Goal: Task Accomplishment & Management: Use online tool/utility

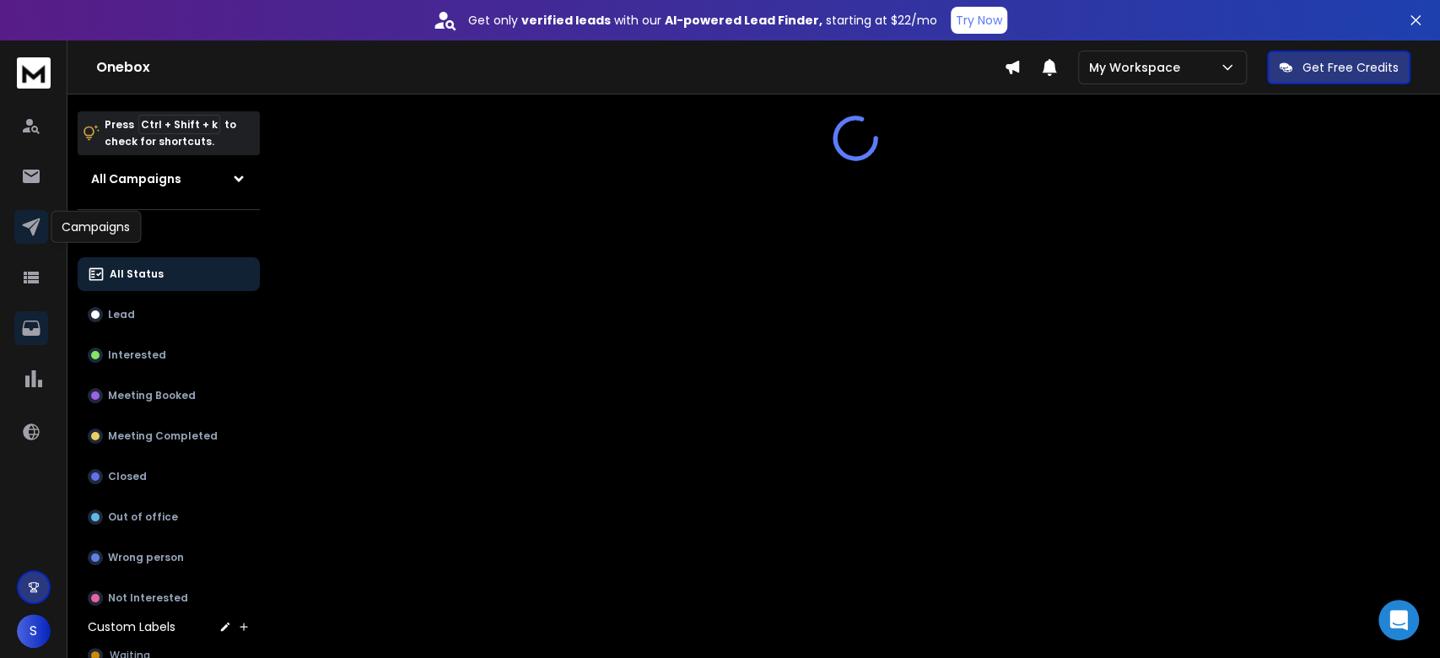
click at [42, 225] on link at bounding box center [31, 227] width 34 height 34
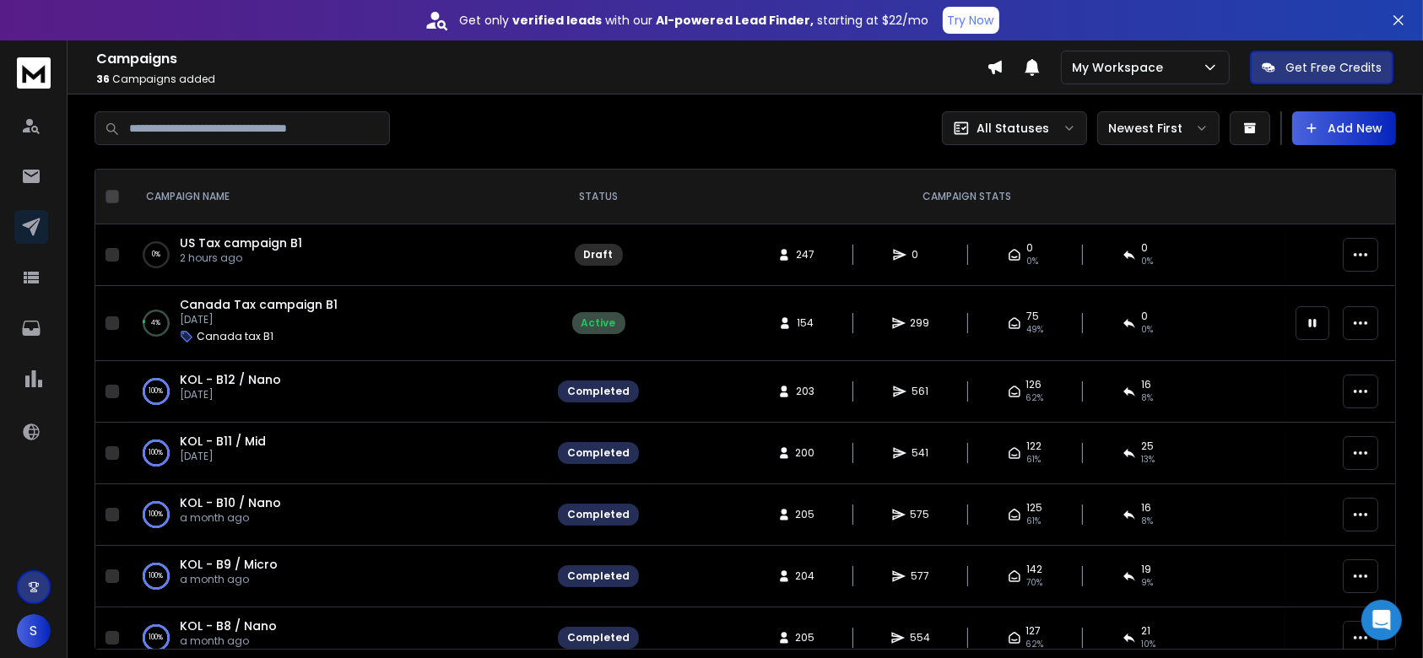
click at [273, 326] on p "6 days ago" at bounding box center [259, 320] width 158 height 14
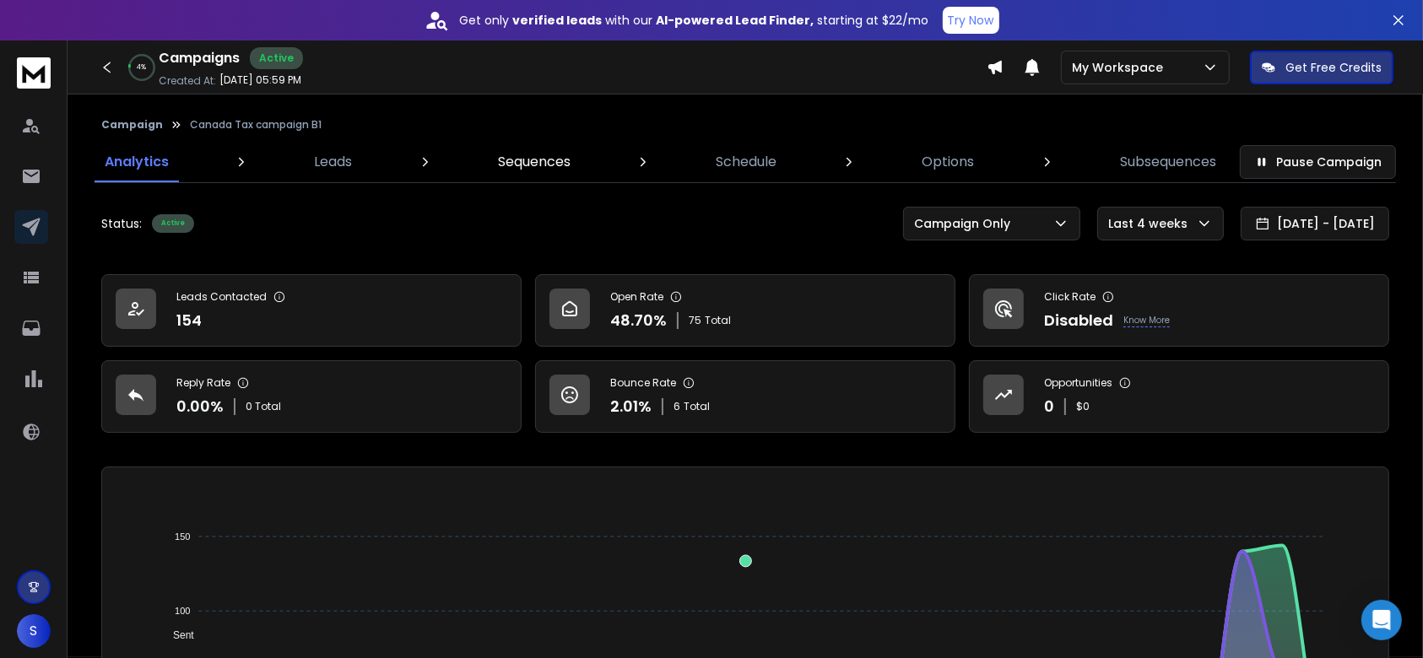
click at [548, 165] on p "Sequences" at bounding box center [534, 162] width 73 height 20
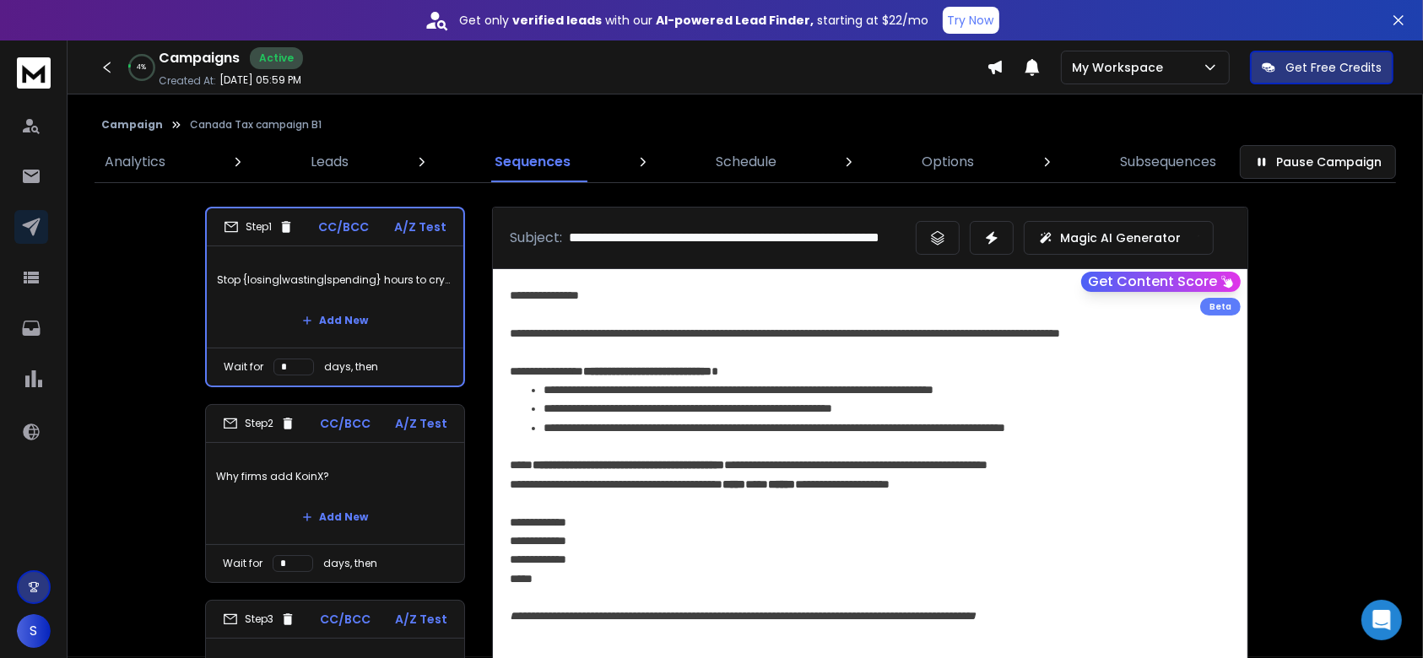
scroll to position [83, 0]
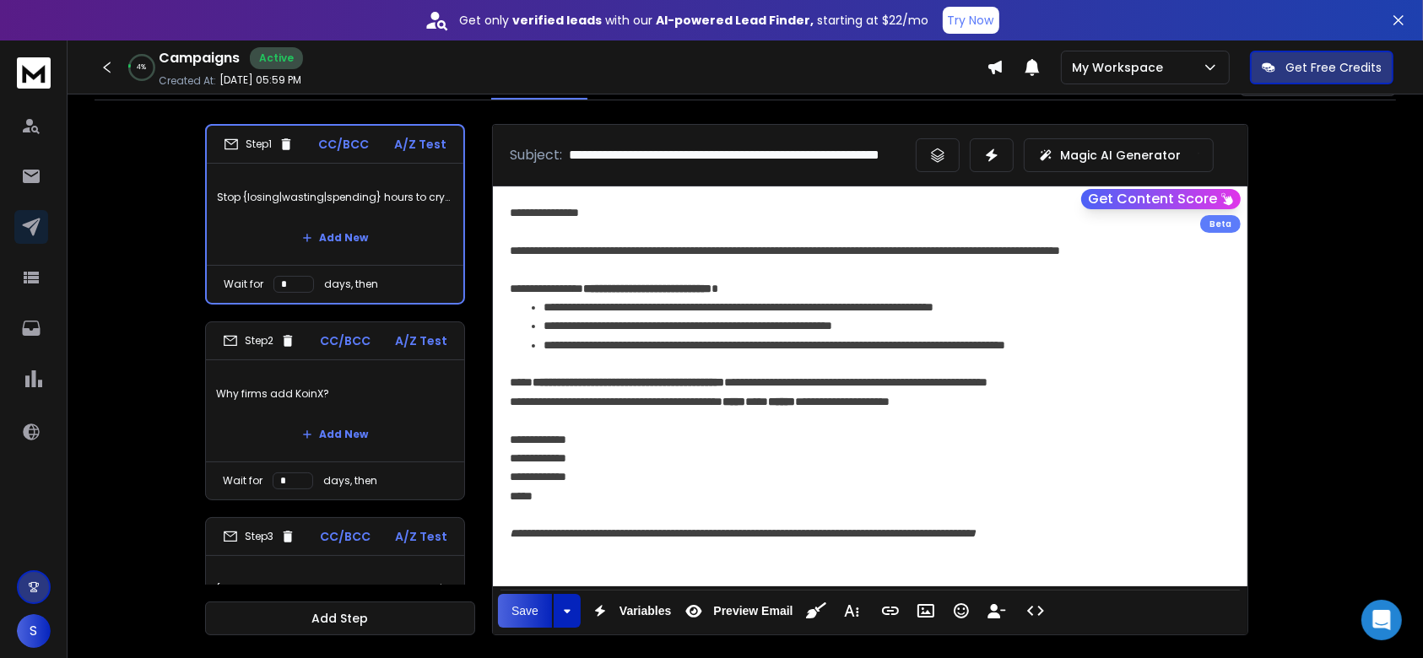
click at [228, 396] on p "Why firms add KoinX?" at bounding box center [335, 393] width 238 height 47
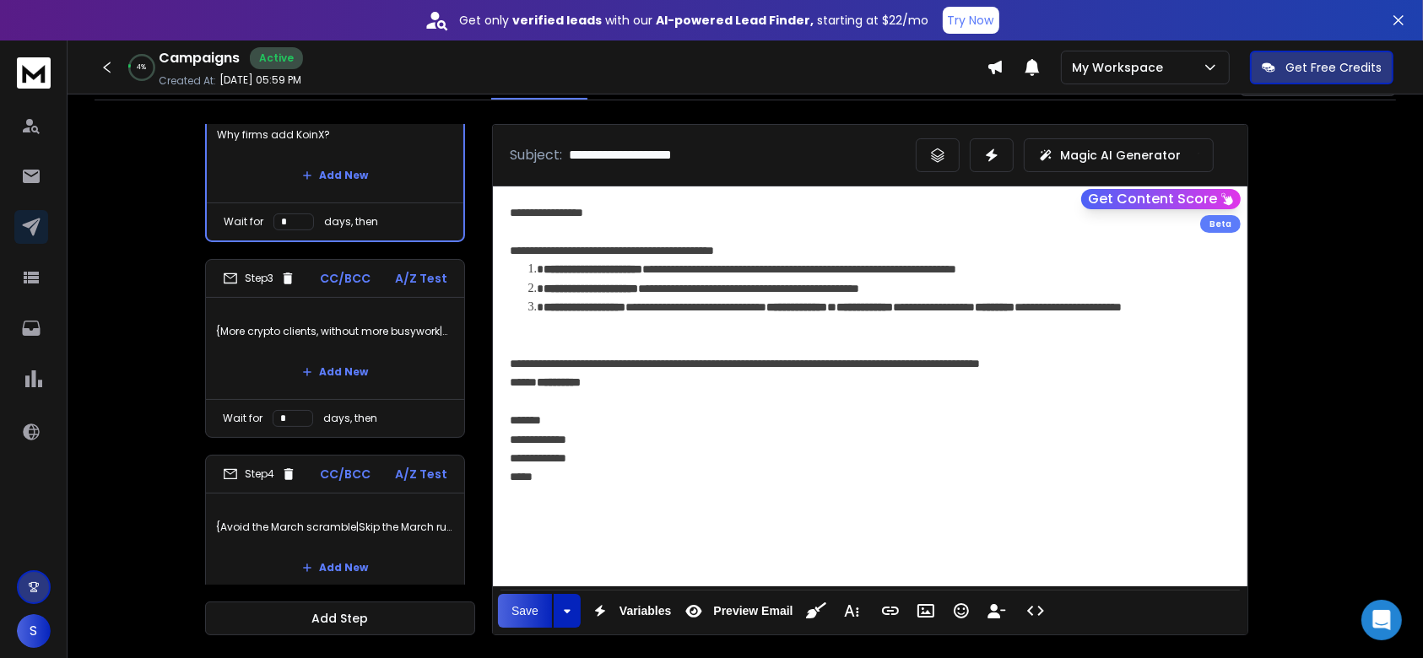
scroll to position [262, 0]
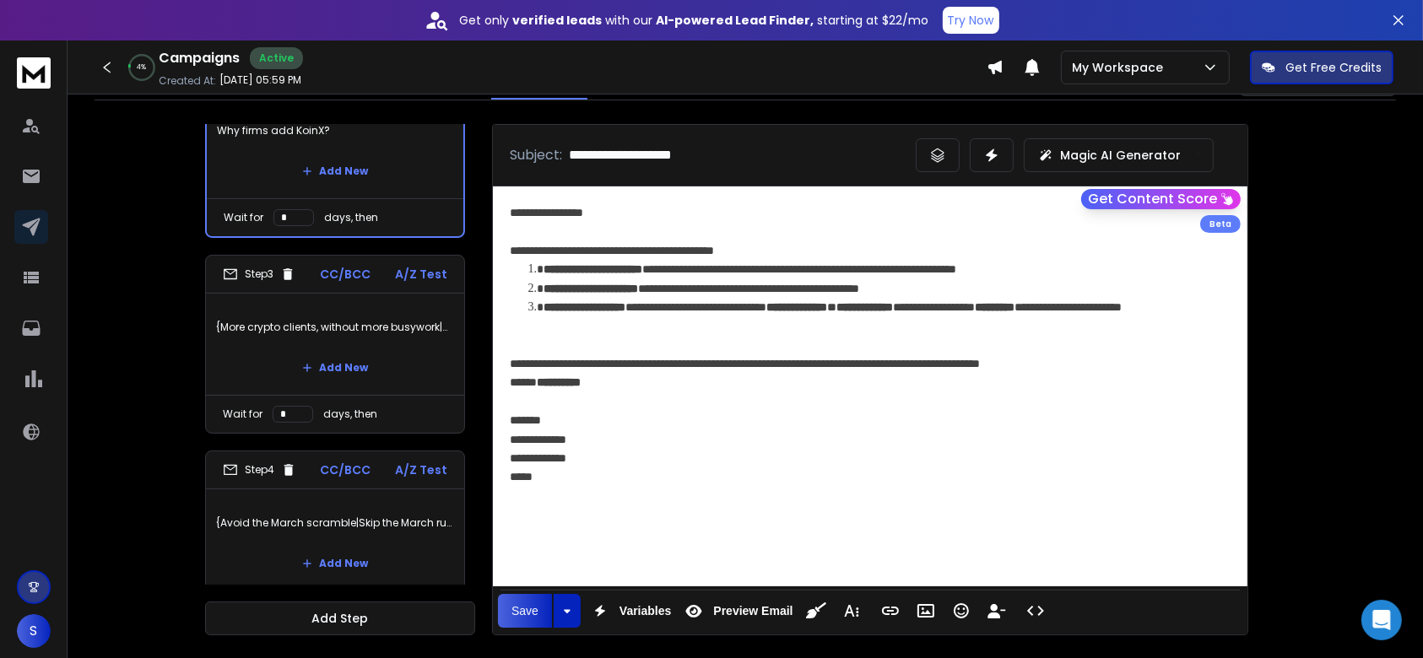
click at [258, 333] on p "{More crypto clients, without more busywork|More crypto clients without added w…" at bounding box center [335, 327] width 238 height 47
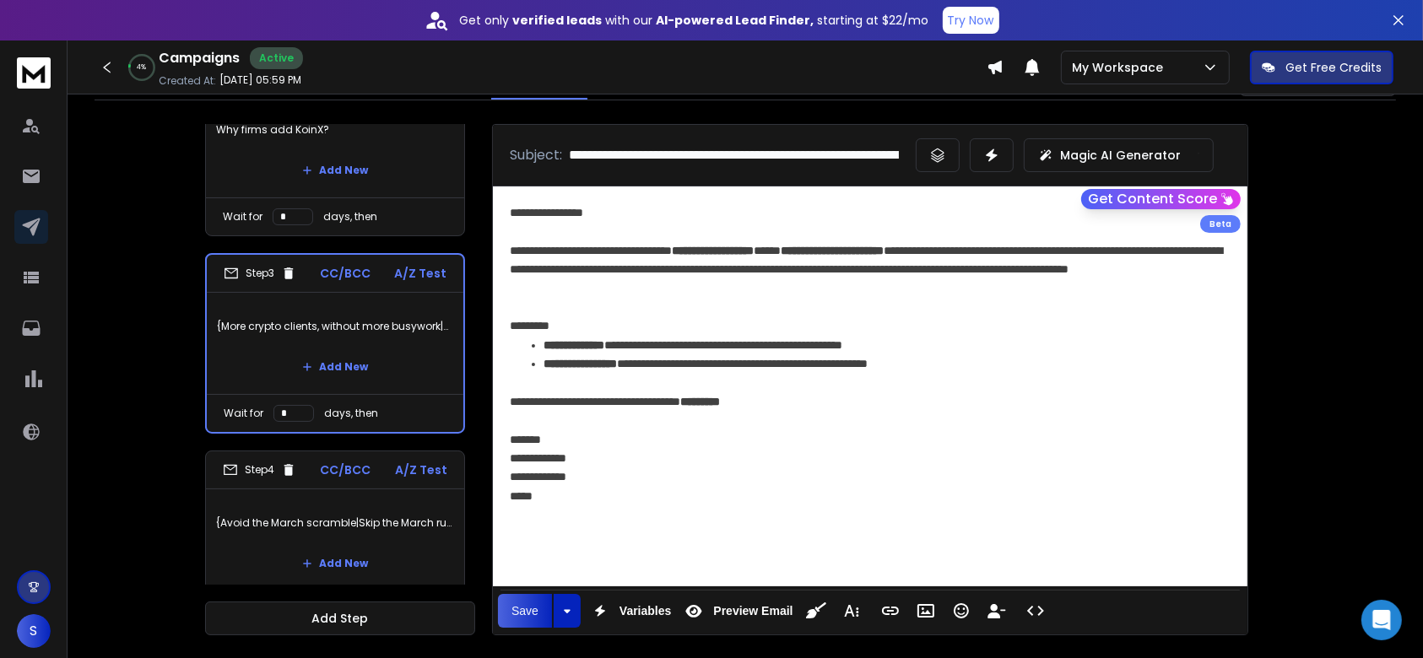
click at [232, 537] on p "{Avoid the March scramble|Skip the March rush|Dodge the March chaos}" at bounding box center [335, 523] width 238 height 47
type input "**********"
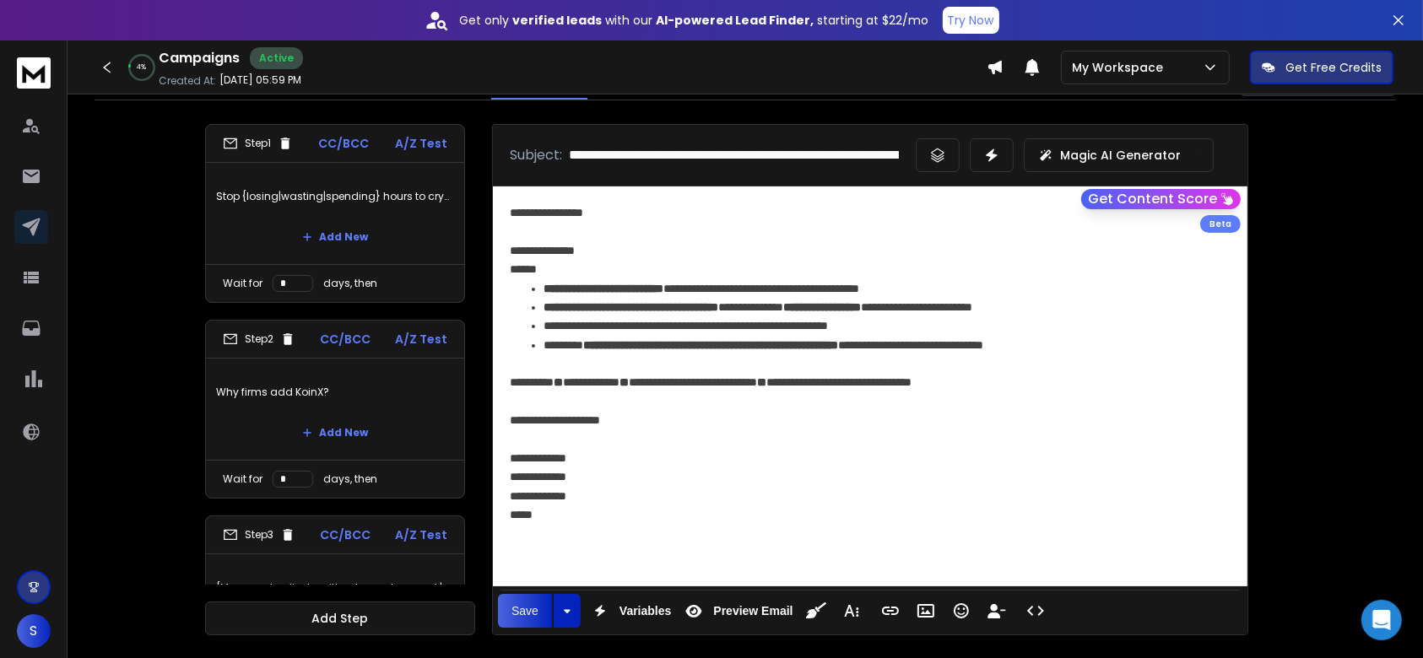
scroll to position [0, 0]
click at [96, 53] on button at bounding box center [107, 68] width 22 height 34
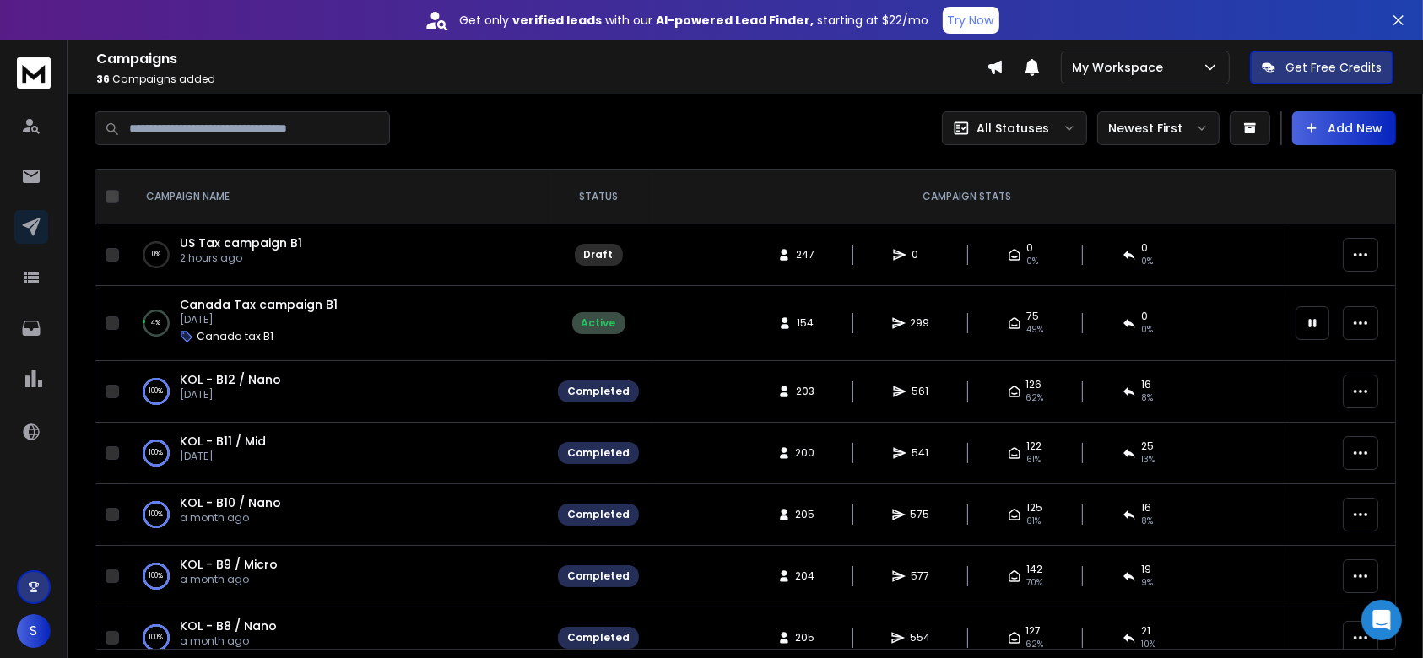
click at [242, 301] on span "Canada Tax campaign B1" at bounding box center [259, 304] width 158 height 17
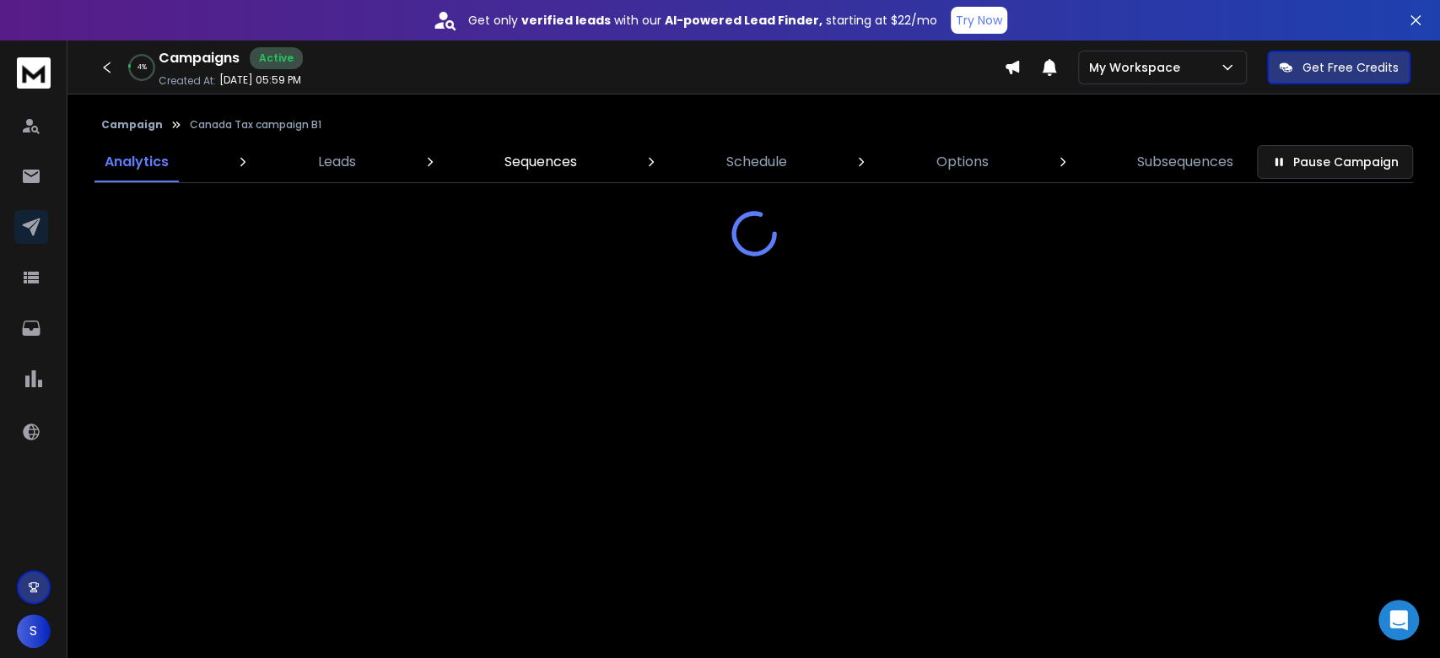
click at [532, 150] on link "Sequences" at bounding box center [540, 162] width 93 height 41
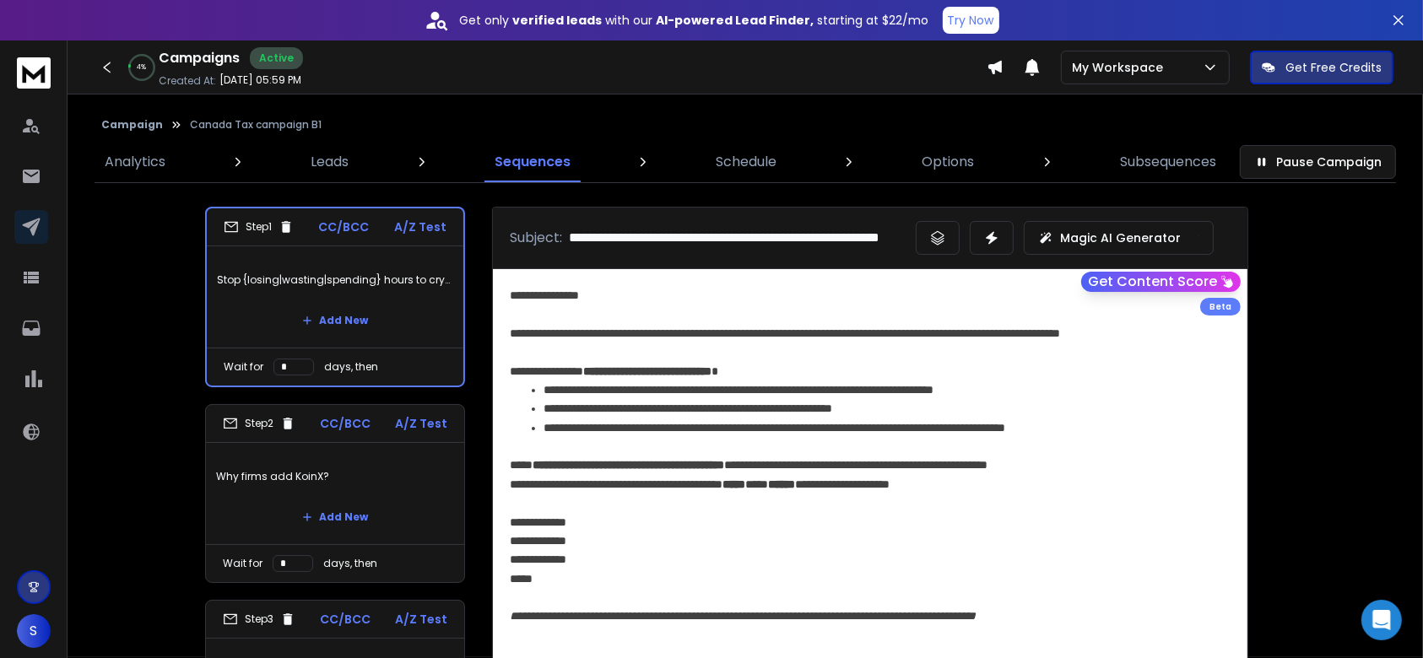
scroll to position [215, 0]
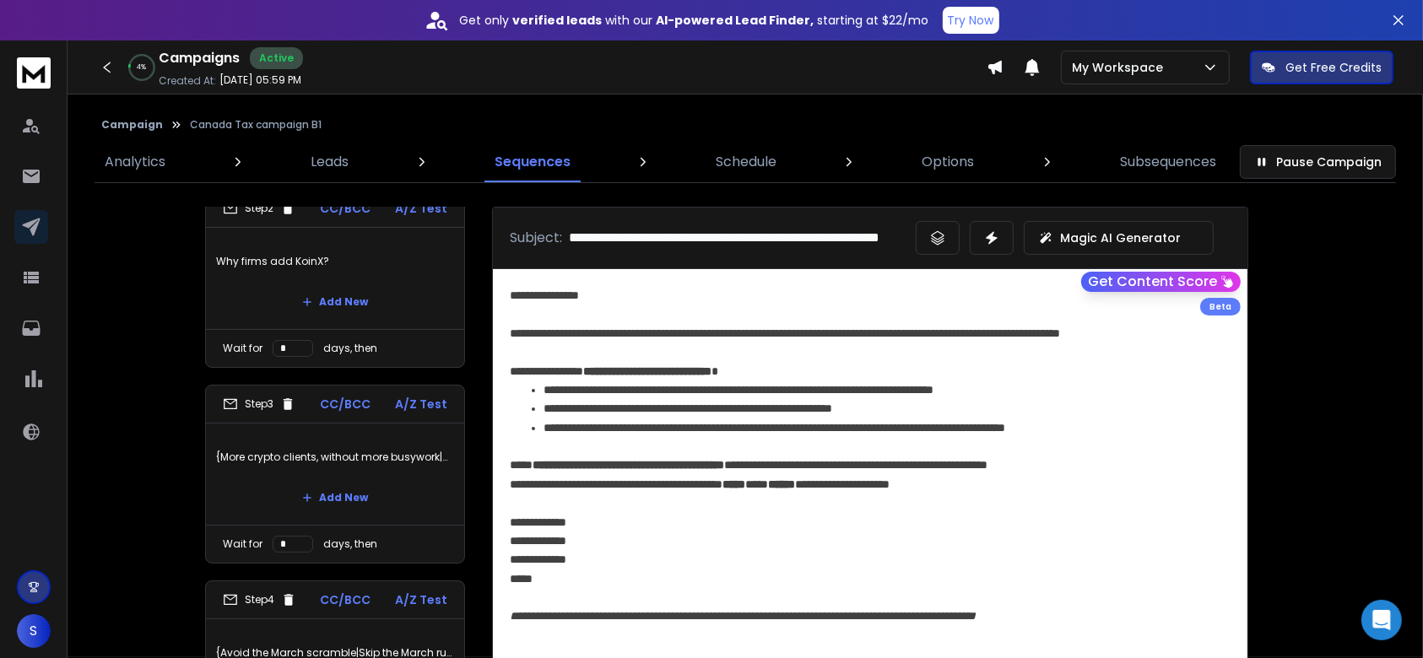
click at [241, 447] on p "{More crypto clients, without more busywork|More crypto clients without added w…" at bounding box center [335, 457] width 238 height 47
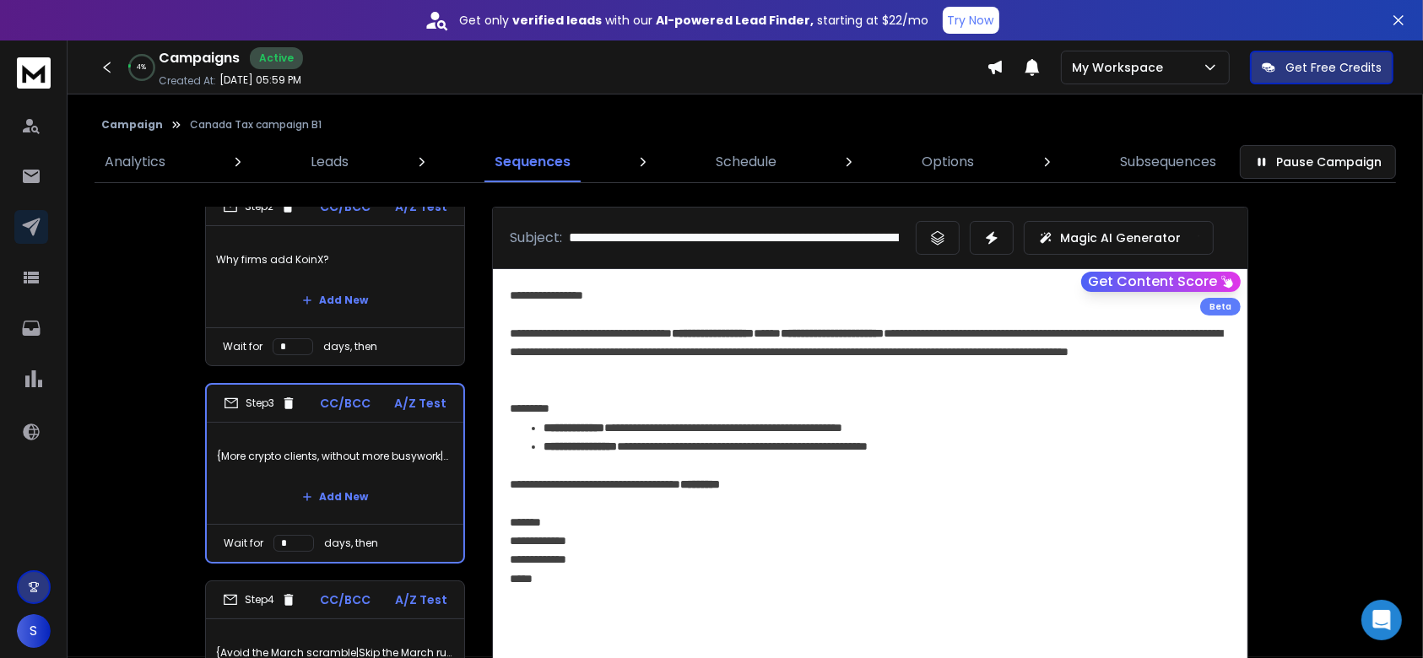
click at [946, 415] on div "*********" at bounding box center [870, 408] width 721 height 19
click at [1045, 352] on div "**********" at bounding box center [870, 352] width 721 height 57
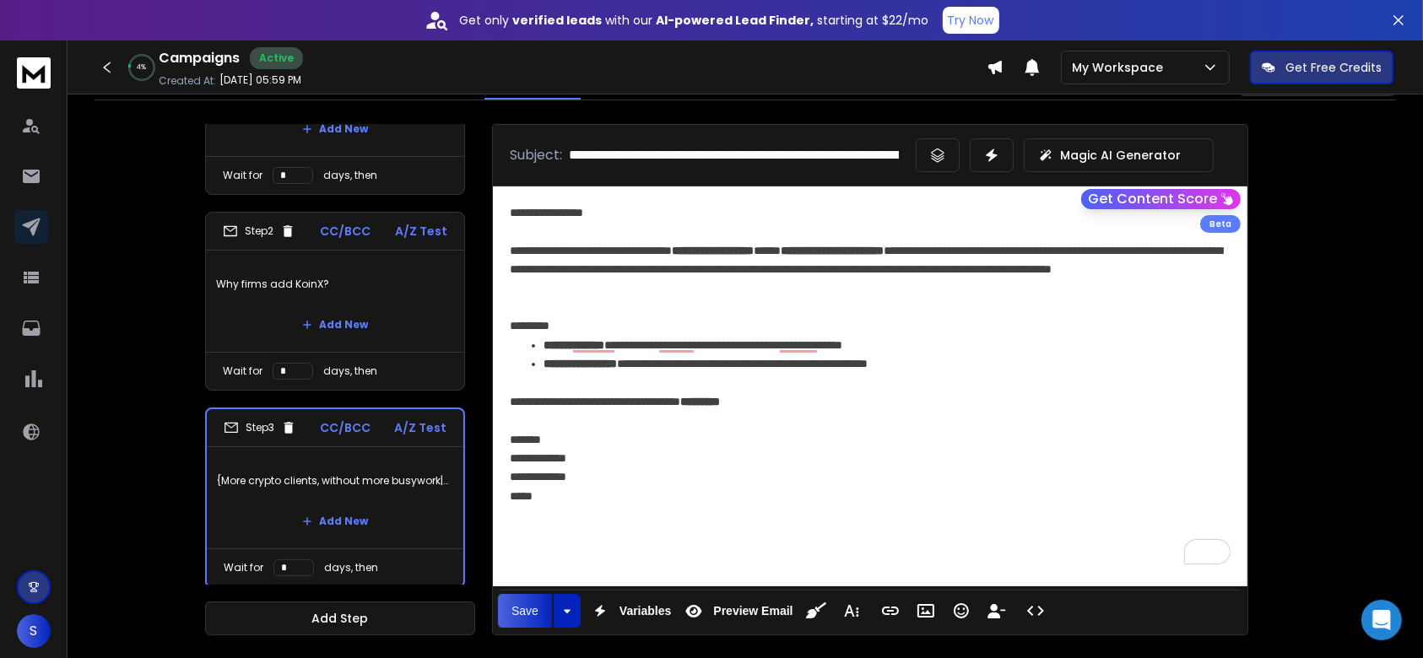
scroll to position [45, 0]
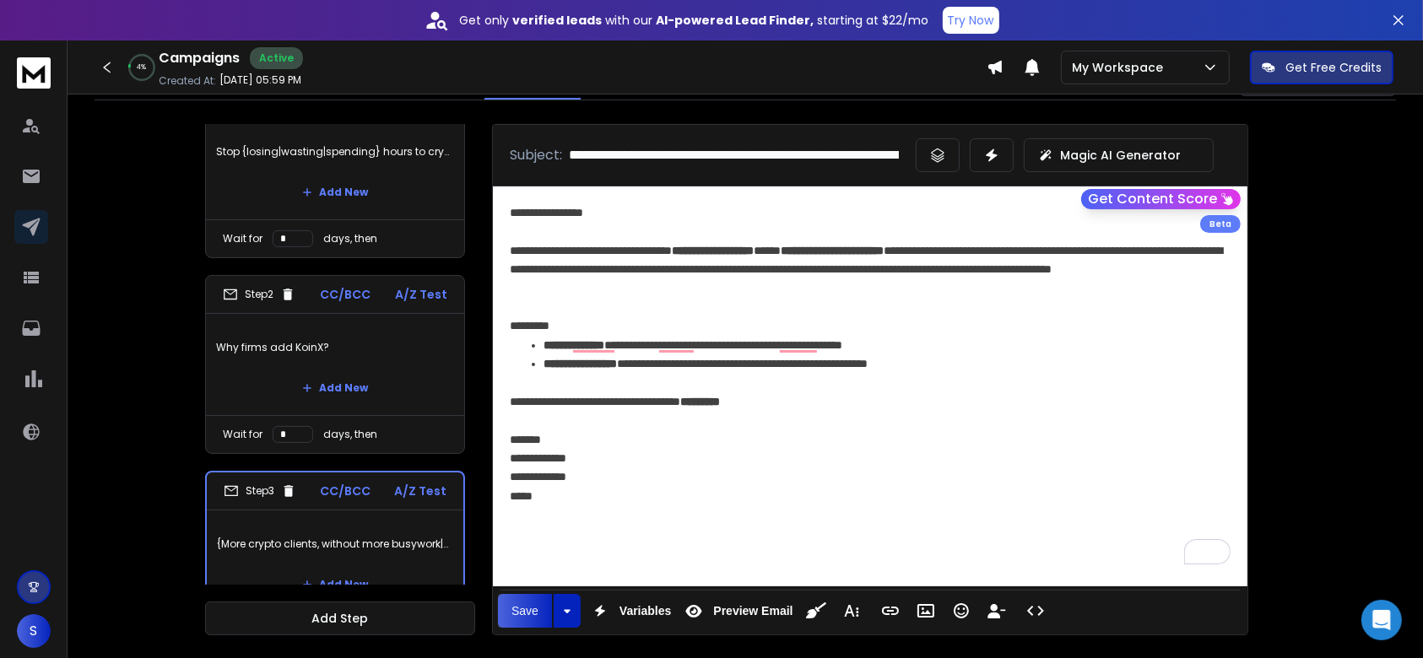
click at [419, 399] on div "Add New" at bounding box center [335, 388] width 238 height 34
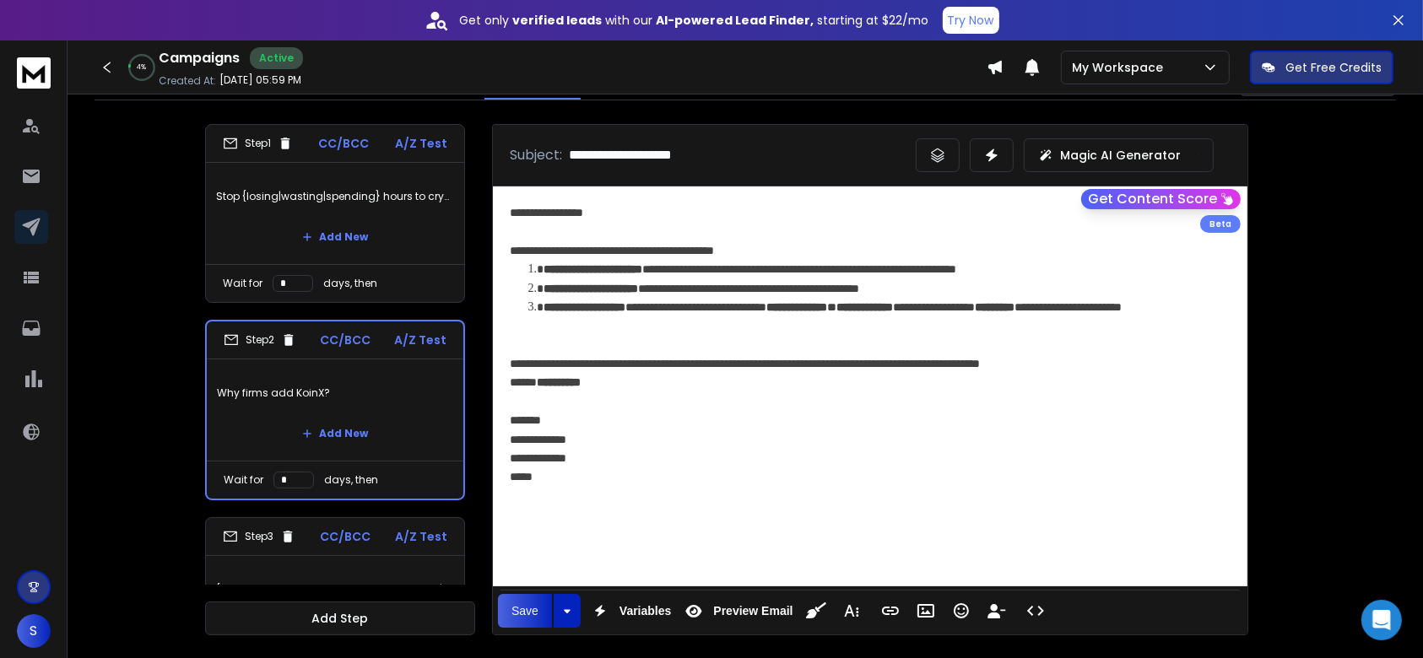
scroll to position [267, 0]
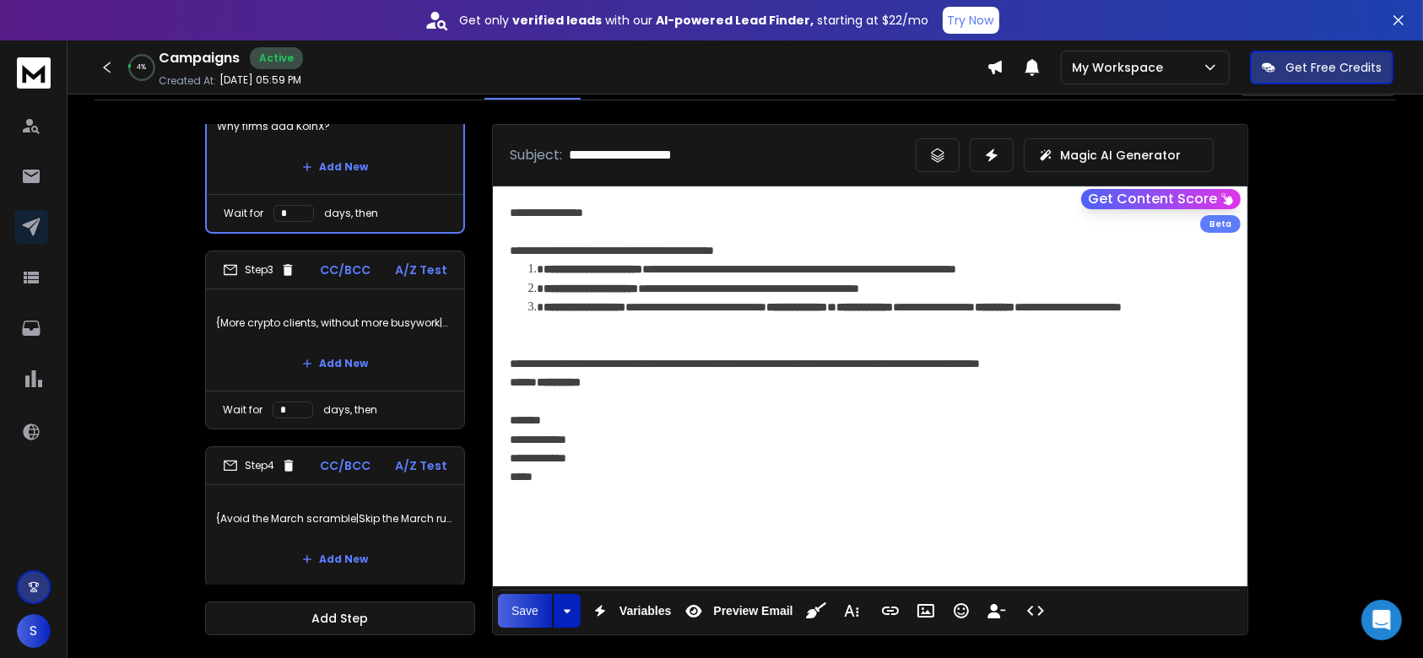
click at [418, 338] on p "{More crypto clients, without more busywork|More crypto clients without added w…" at bounding box center [335, 323] width 238 height 47
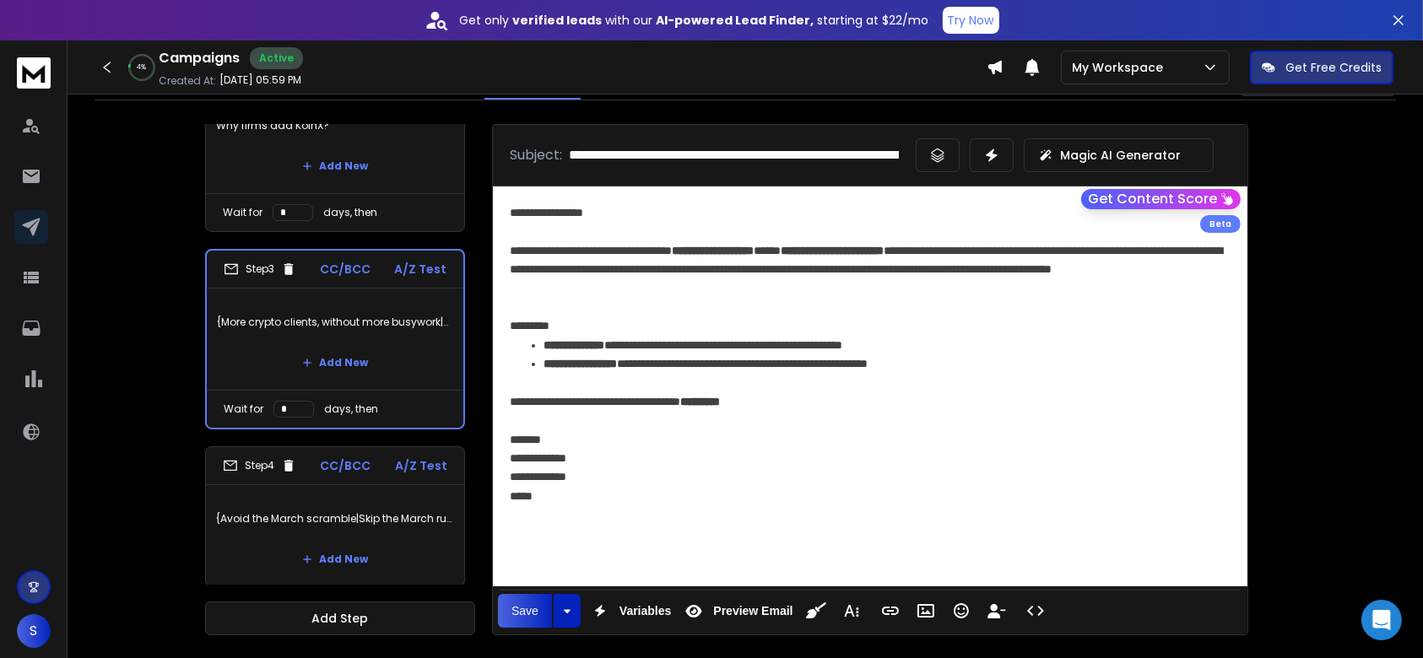
click at [388, 514] on p "{Avoid the March scramble|Skip the March rush|Dodge the March chaos}" at bounding box center [335, 518] width 238 height 47
type input "**********"
